Goal: Task Accomplishment & Management: Manage account settings

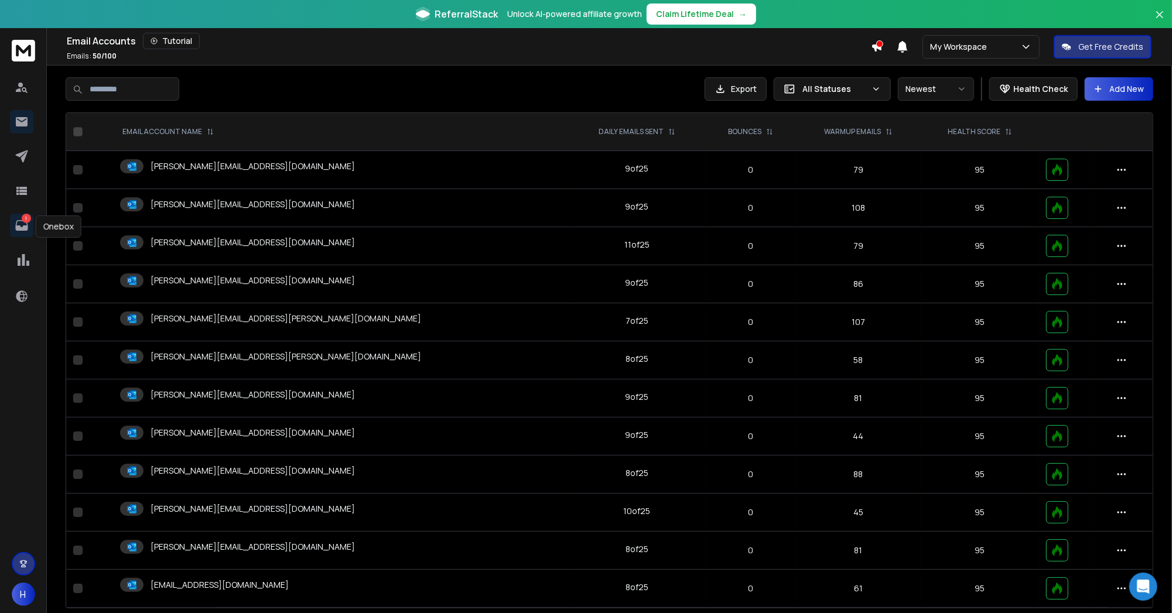
click at [29, 229] on link "1" at bounding box center [21, 225] width 23 height 23
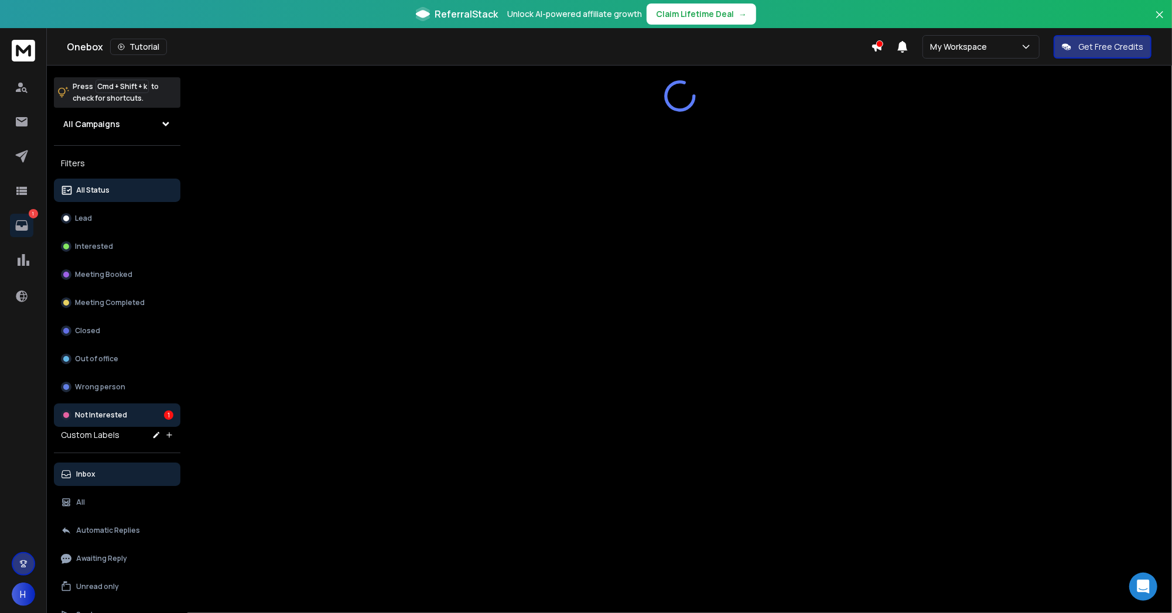
click at [107, 414] on p "Not Interested" at bounding box center [101, 415] width 52 height 9
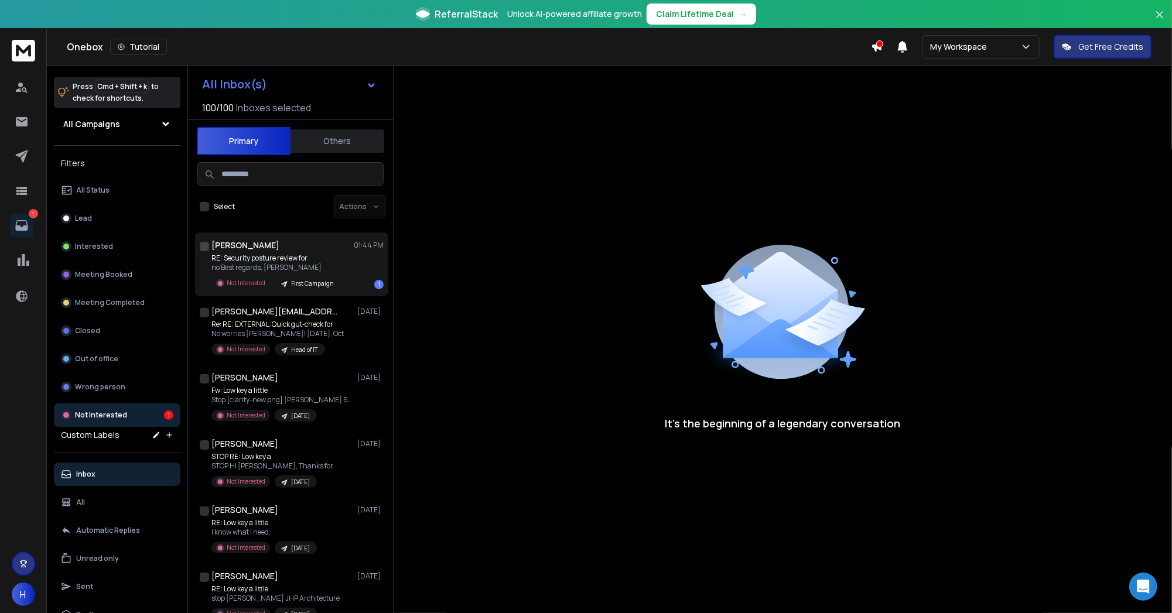
click at [332, 256] on p "RE: Security posture review for" at bounding box center [275, 258] width 129 height 9
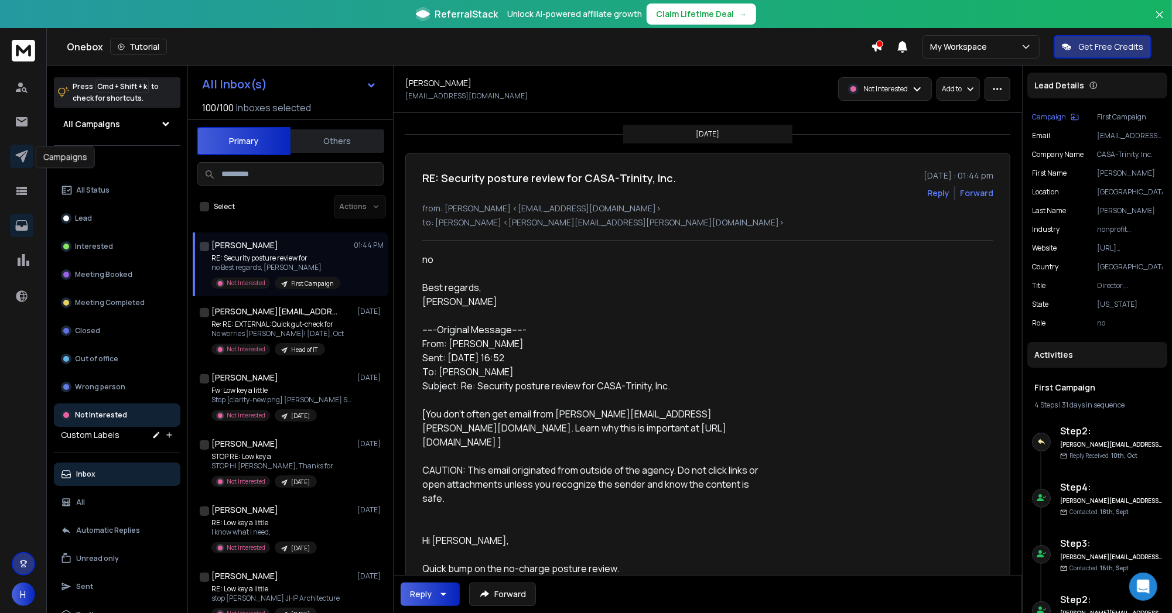
click at [26, 160] on icon at bounding box center [22, 156] width 14 height 14
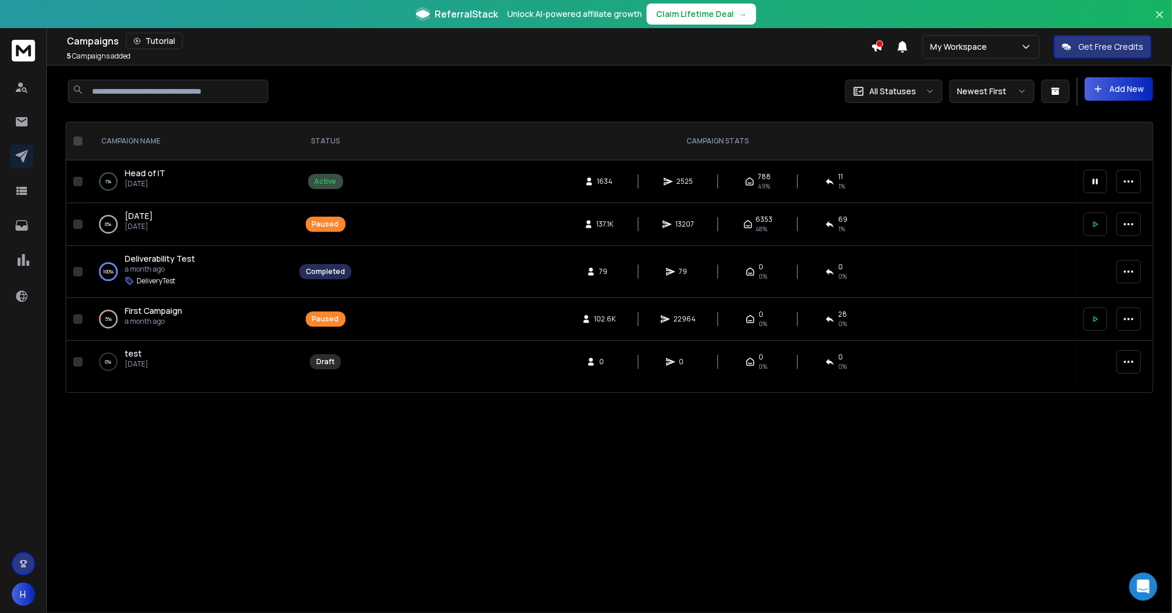
click at [244, 179] on div "1 % Head of IT 2 days ago" at bounding box center [190, 182] width 182 height 28
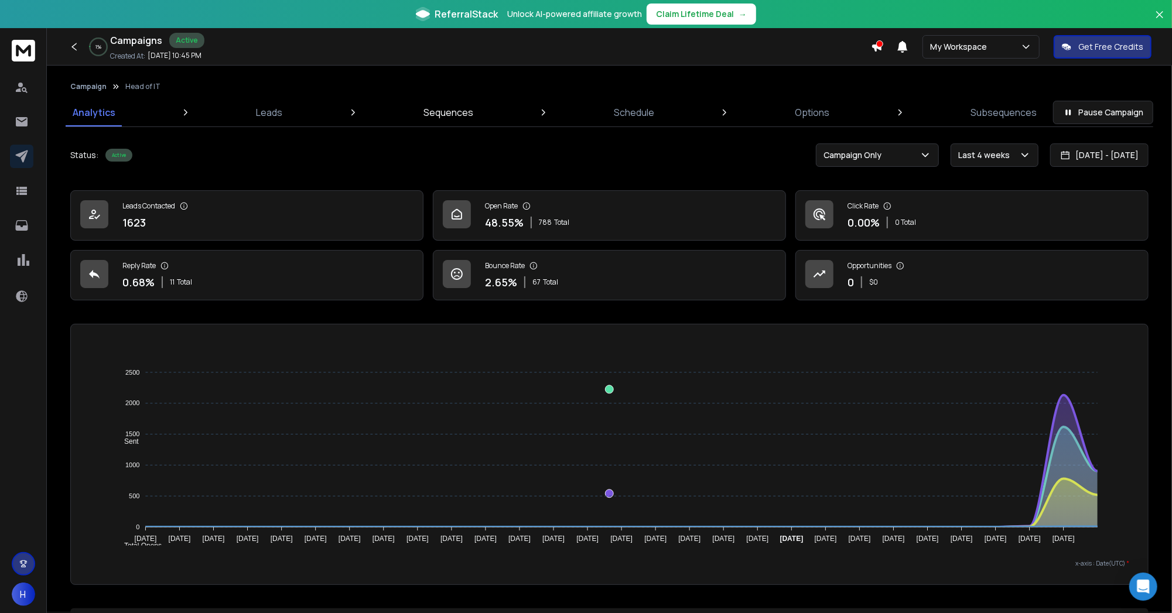
click at [443, 115] on p "Sequences" at bounding box center [449, 112] width 50 height 14
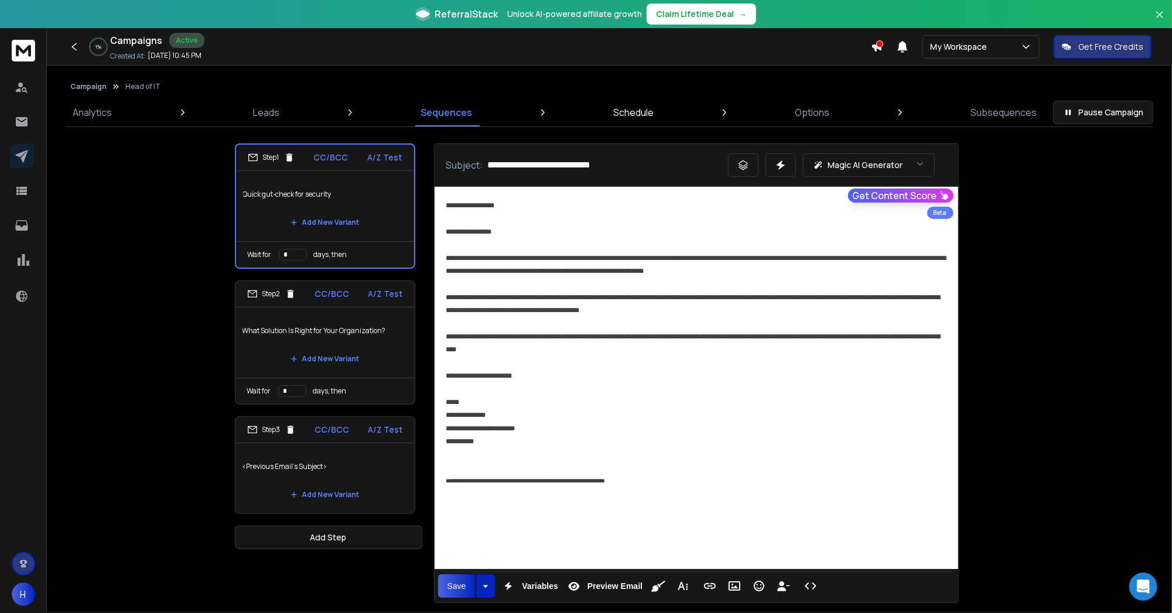
click at [651, 118] on p "Schedule" at bounding box center [633, 112] width 40 height 14
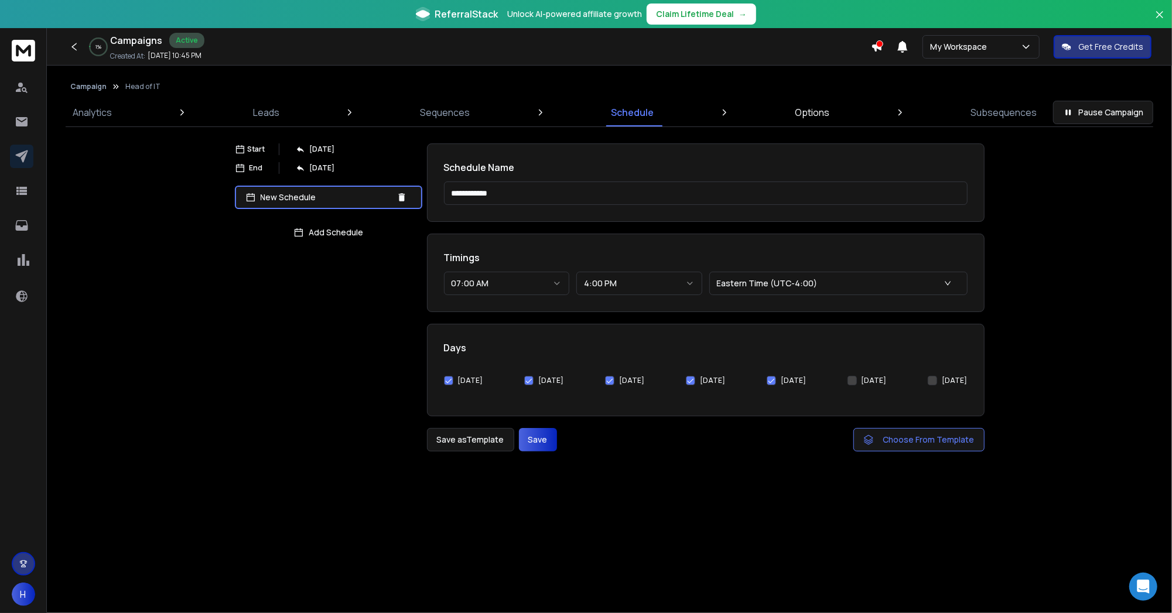
click at [797, 114] on link "Options" at bounding box center [812, 112] width 49 height 28
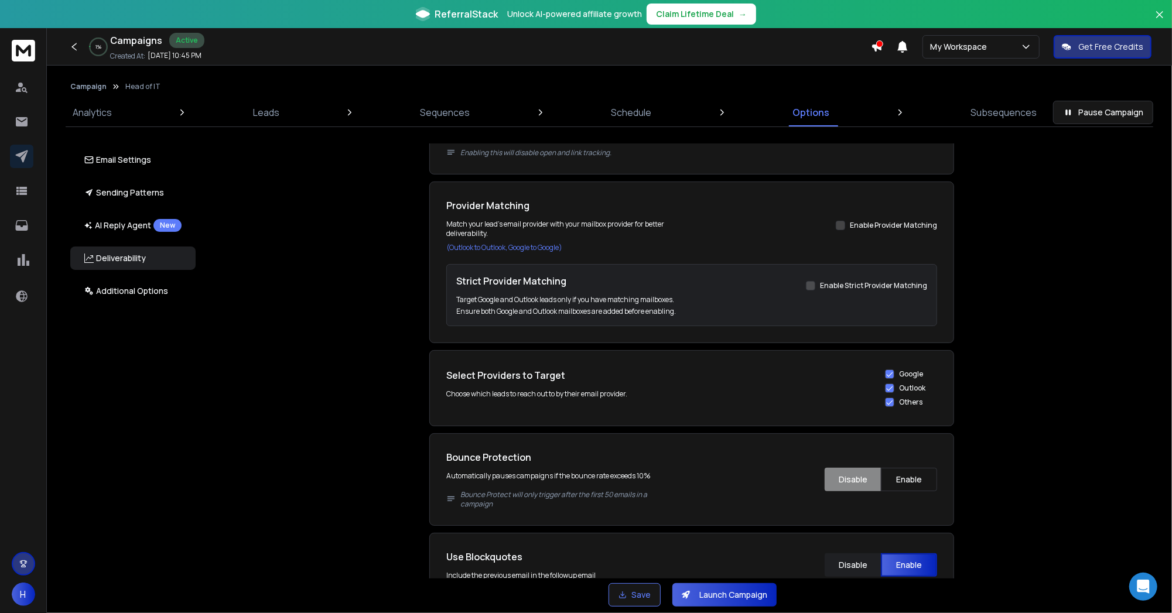
scroll to position [1540, 0]
click at [845, 219] on button "Enable Provider Matching" at bounding box center [840, 223] width 9 height 9
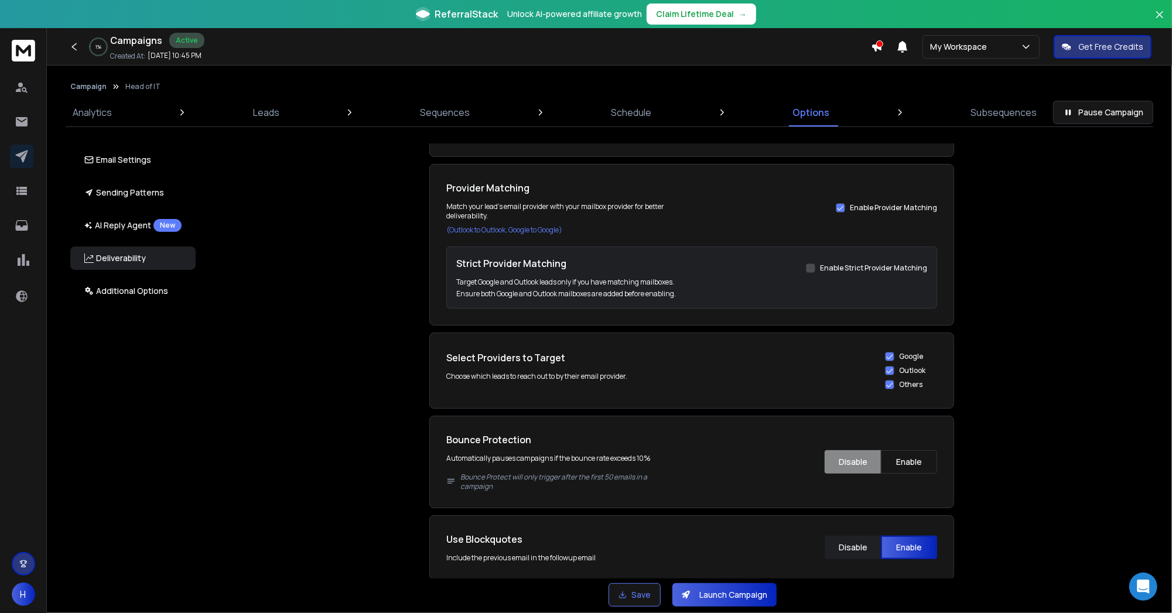
scroll to position [1543, 0]
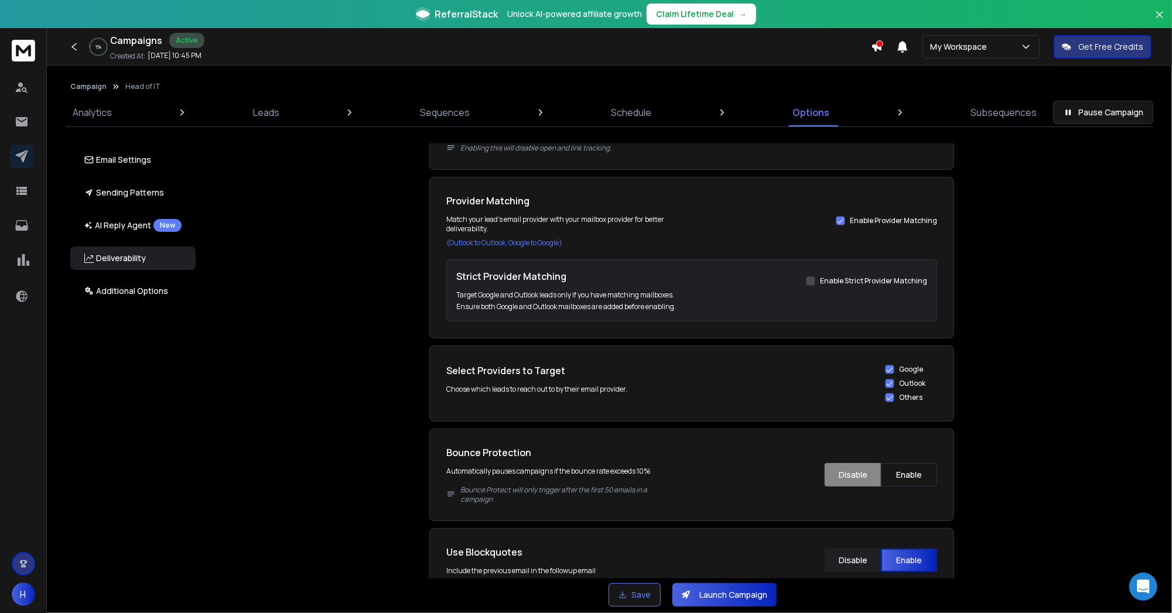
click at [815, 278] on button "Enable Strict Provider Matching" at bounding box center [810, 281] width 9 height 9
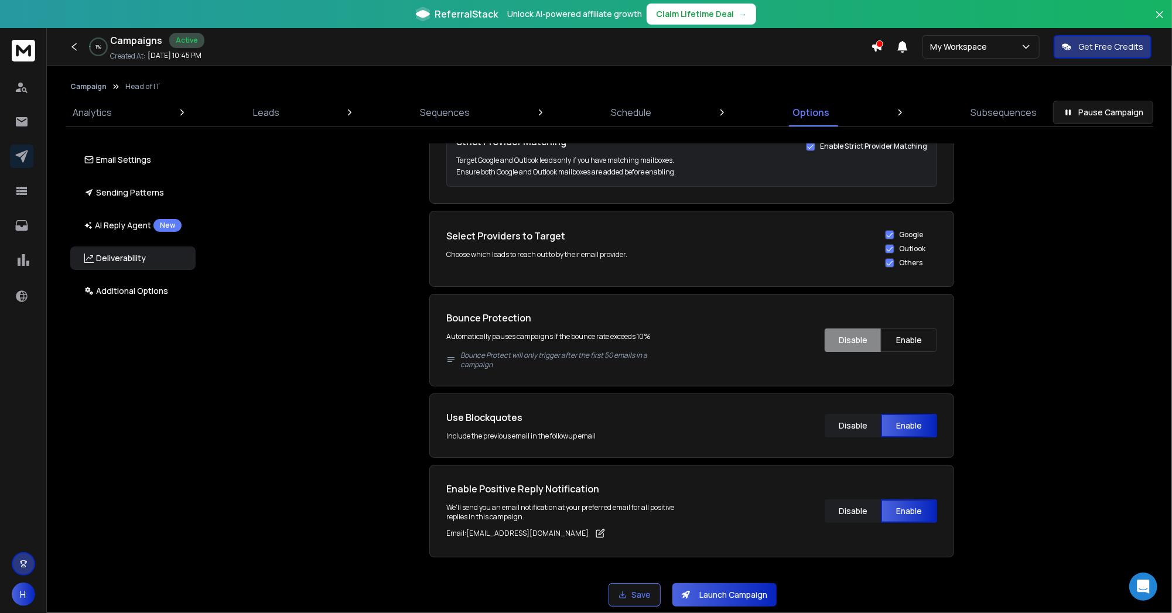
scroll to position [1681, 0]
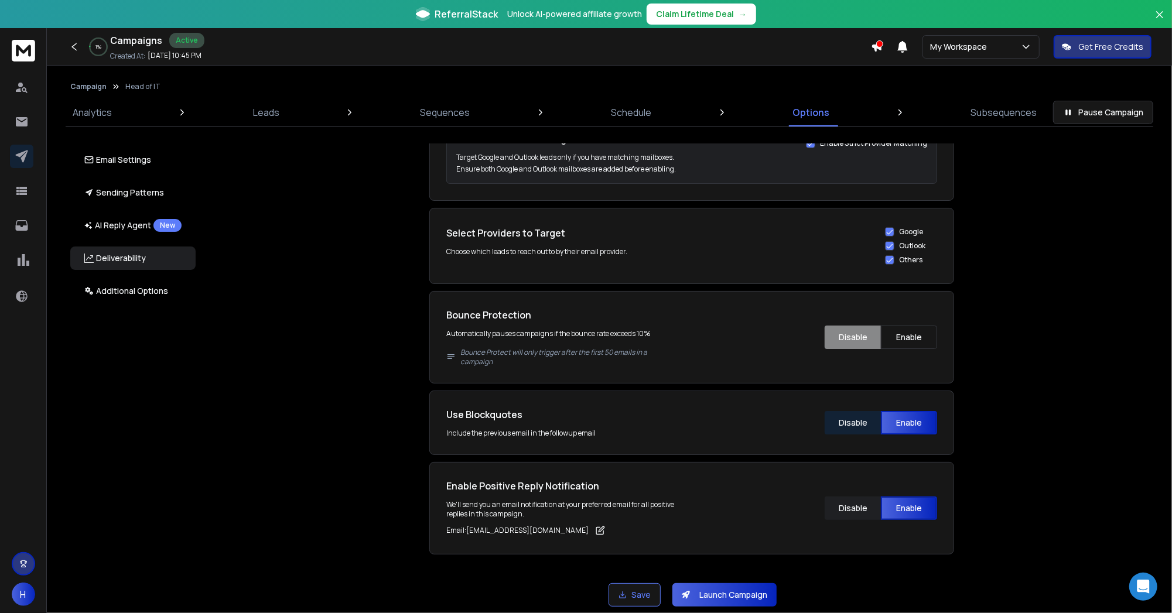
click at [864, 413] on button "Disable" at bounding box center [853, 422] width 56 height 23
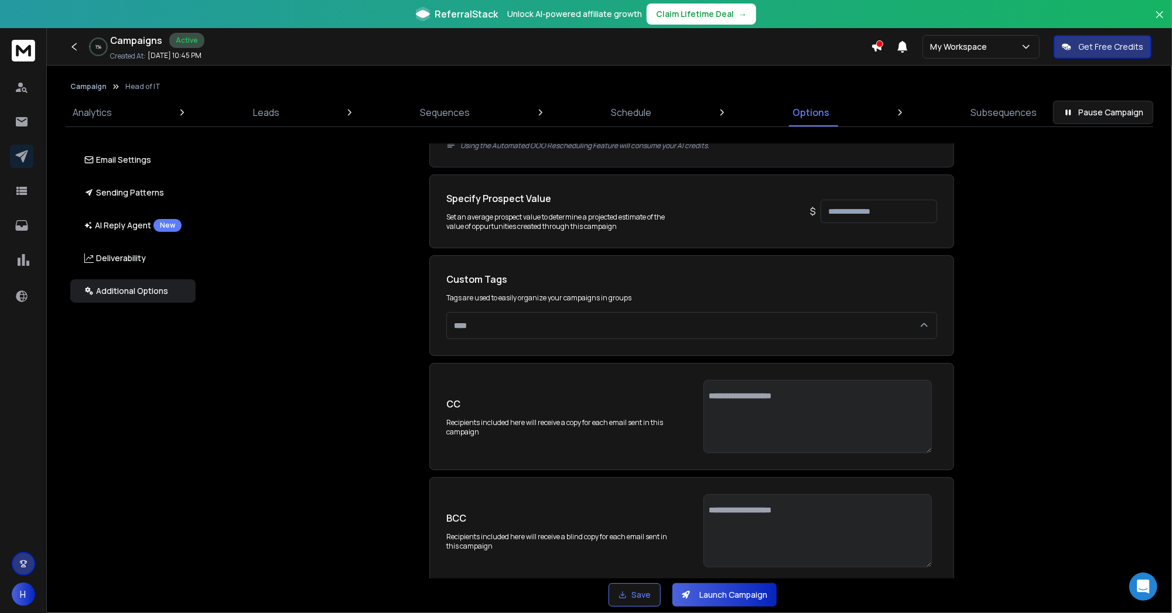
scroll to position [2291, 0]
click at [695, 590] on button "Launch Campaign" at bounding box center [725, 595] width 104 height 23
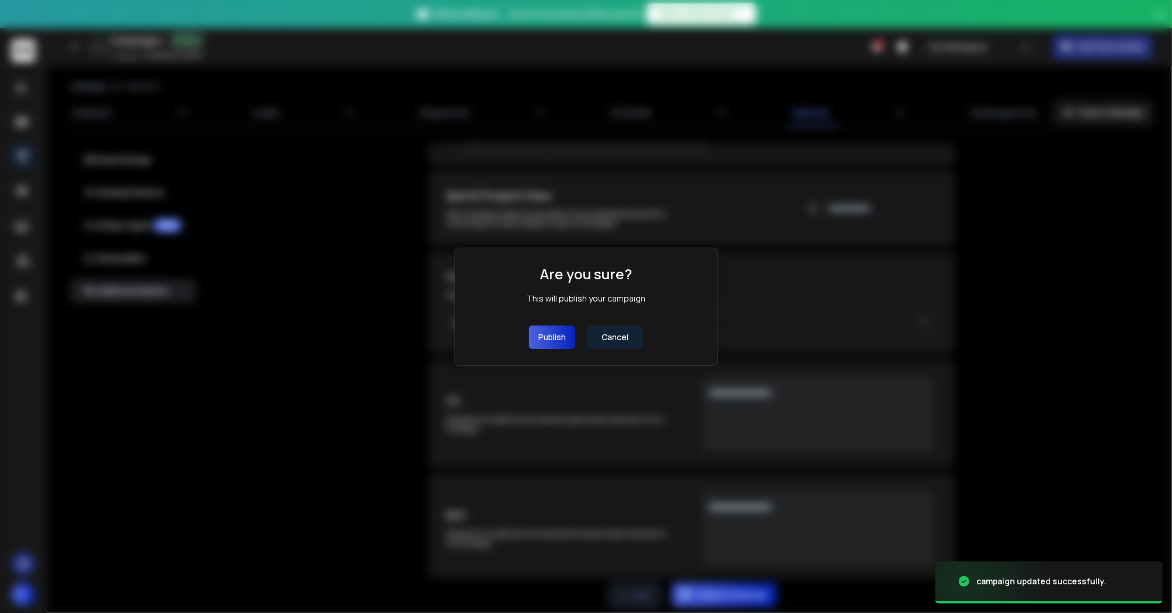
click at [553, 345] on button "Publish" at bounding box center [552, 337] width 46 height 23
